Goal: Information Seeking & Learning: Check status

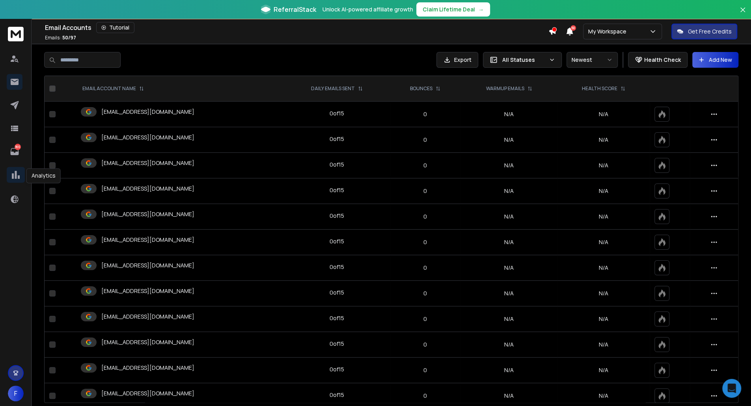
click at [18, 176] on icon at bounding box center [16, 175] width 8 height 8
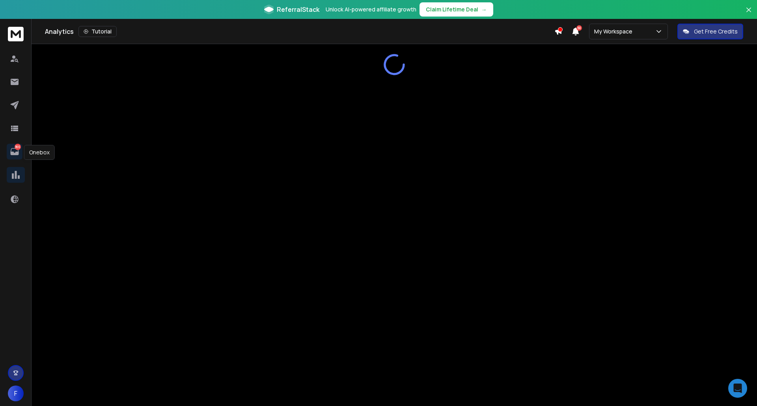
click at [15, 152] on icon at bounding box center [14, 151] width 9 height 9
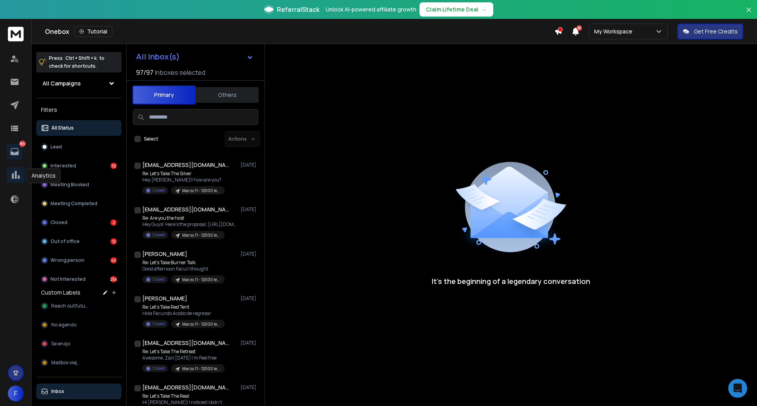
click at [15, 174] on icon at bounding box center [16, 175] width 8 height 8
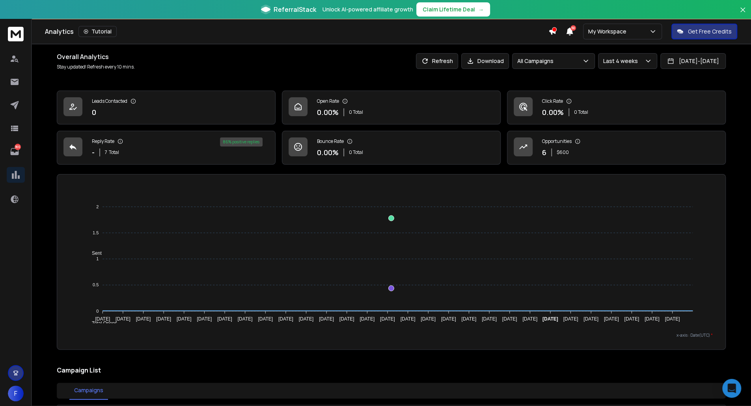
click at [613, 52] on div "Overall Analytics Stay updated! Refresh every 10 mins. Refresh Download All Cam…" at bounding box center [391, 61] width 669 height 18
click at [611, 60] on p "Last 4 weeks" at bounding box center [622, 61] width 38 height 8
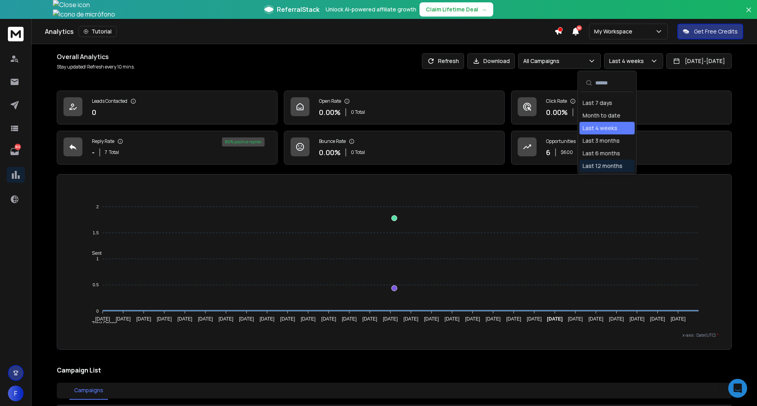
click at [603, 165] on div "Last 12 months" at bounding box center [603, 166] width 40 height 8
